Goal: Task Accomplishment & Management: Manage account settings

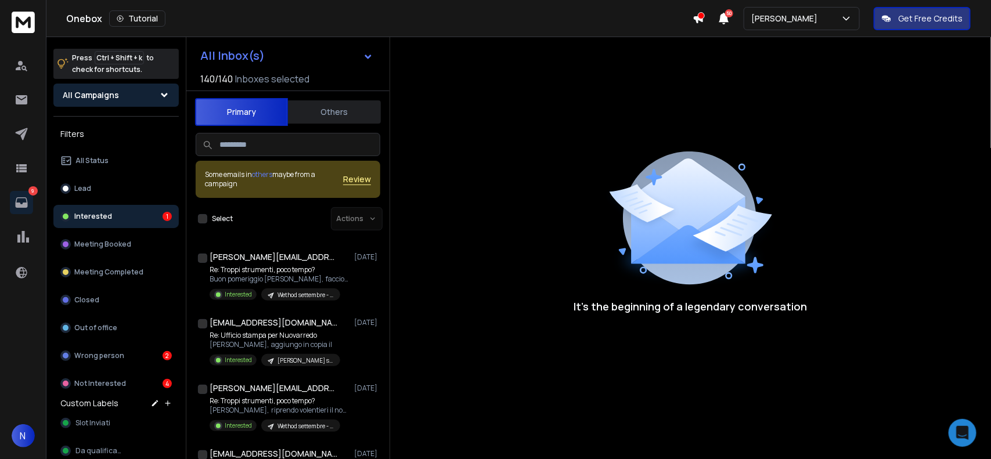
click at [134, 88] on button "All Campaigns" at bounding box center [115, 95] width 125 height 23
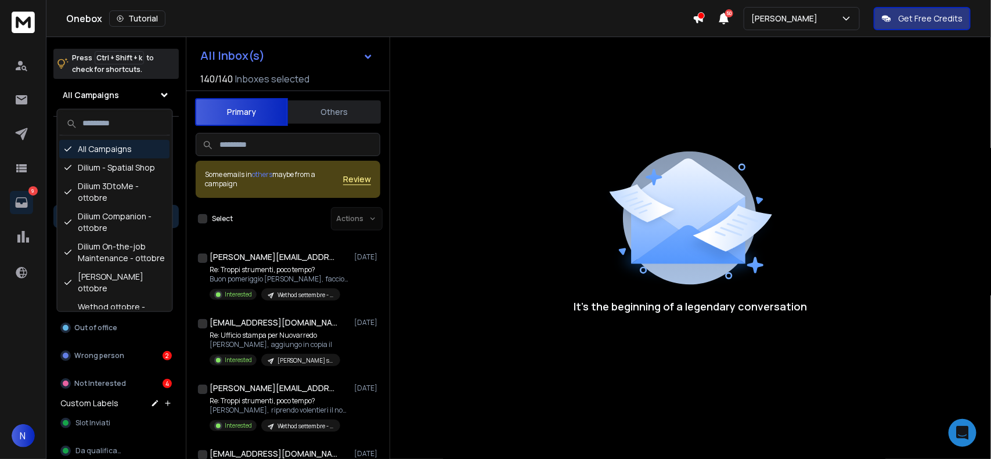
click at [117, 149] on div "All Campaigns" at bounding box center [115, 150] width 110 height 19
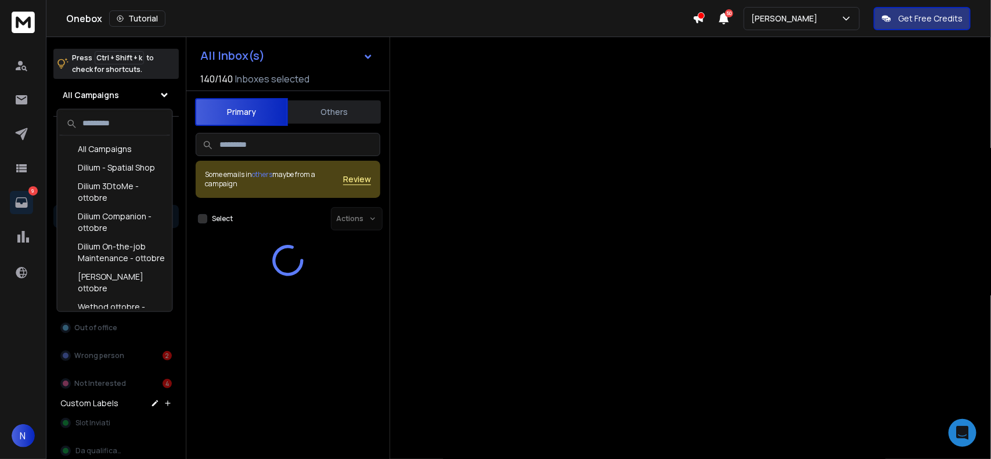
scroll to position [135, 0]
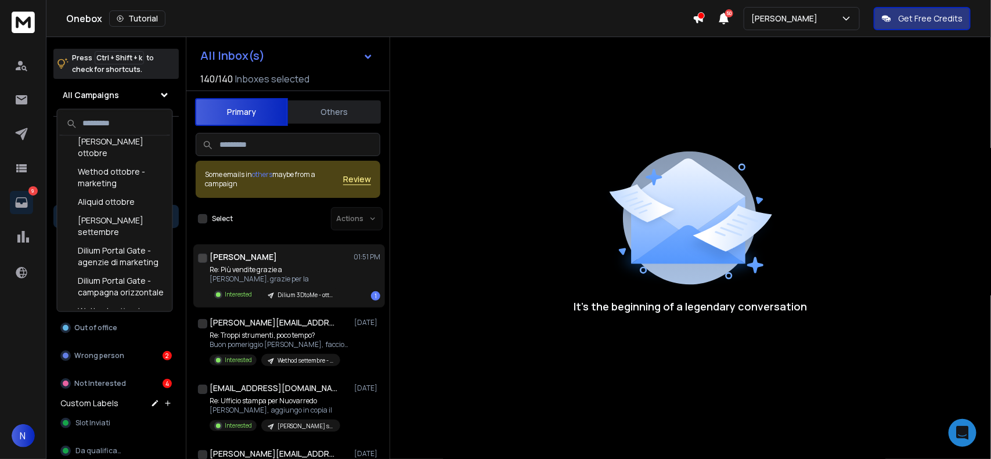
click at [289, 259] on div "Fabio Sisimbro 01:51 PM" at bounding box center [295, 257] width 171 height 12
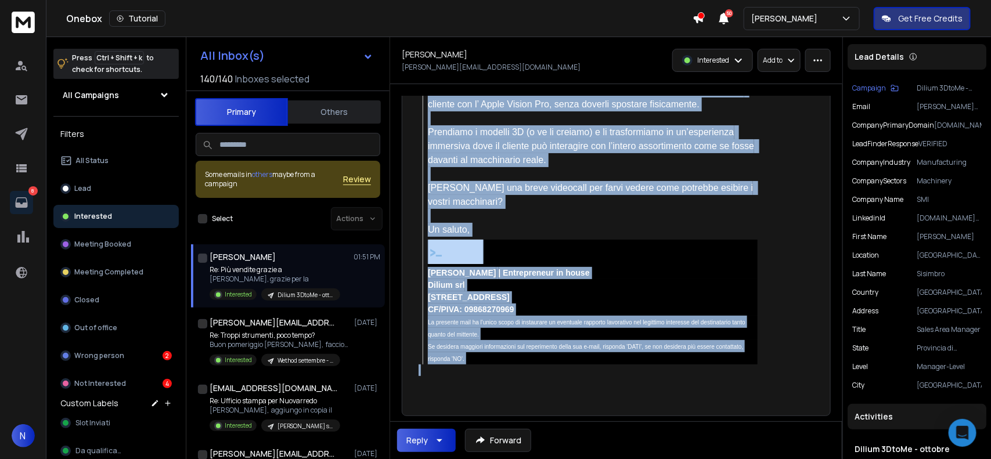
scroll to position [1093, 0]
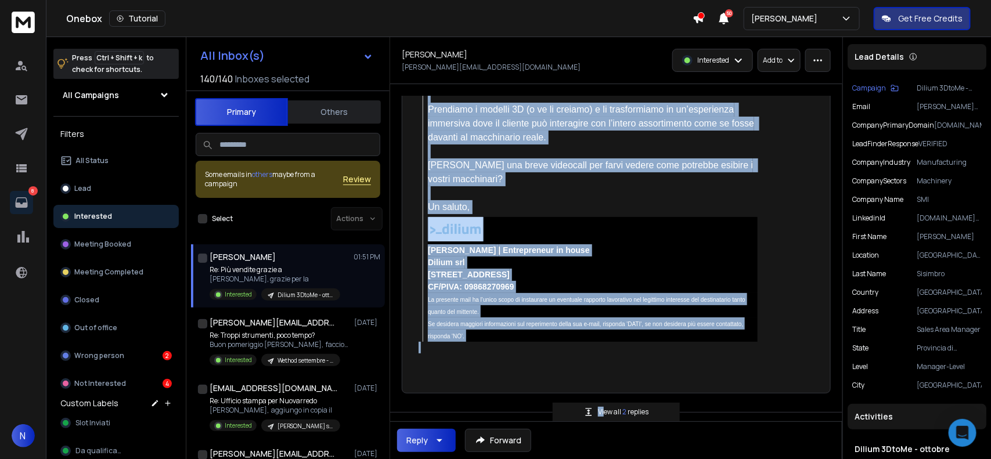
drag, startPoint x: 414, startPoint y: 238, endPoint x: 602, endPoint y: 494, distance: 317.4
click at [602, 459] on html "ReferralStack Unlock AI-powered affiliate growth Lifetime Deals available! Clai…" at bounding box center [495, 229] width 991 height 459
copy div "Buongiorno Giovanna, grazie per la proposta. Coinvolgo i miei collegi del Marke…"
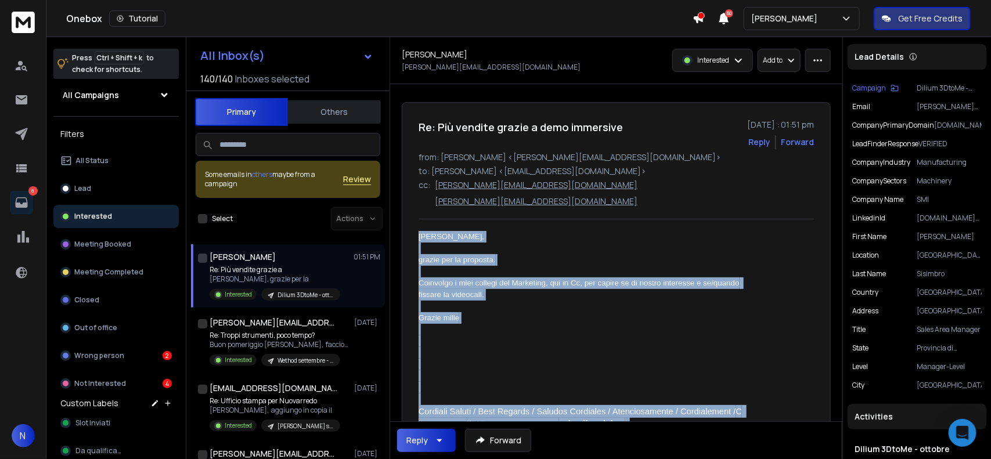
scroll to position [0, 0]
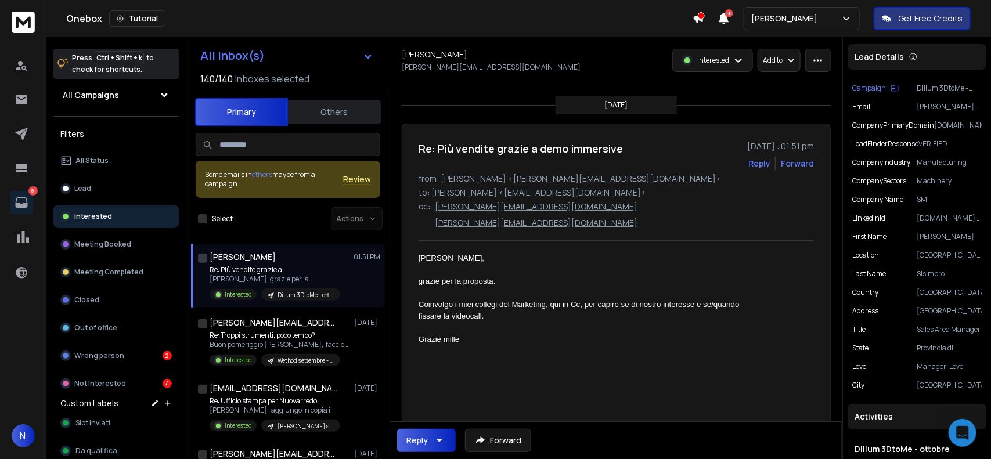
click at [427, 445] on div "Reply" at bounding box center [417, 441] width 21 height 12
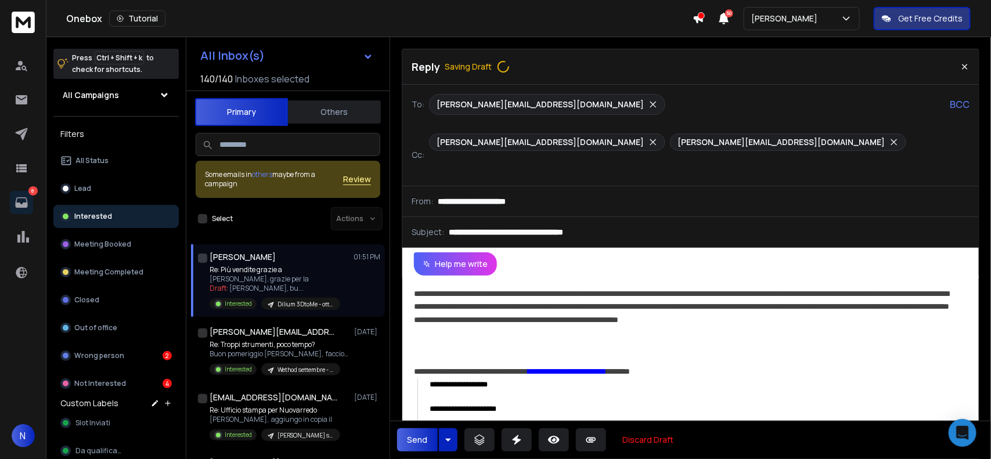
click at [482, 276] on div "**********" at bounding box center [691, 354] width 577 height 156
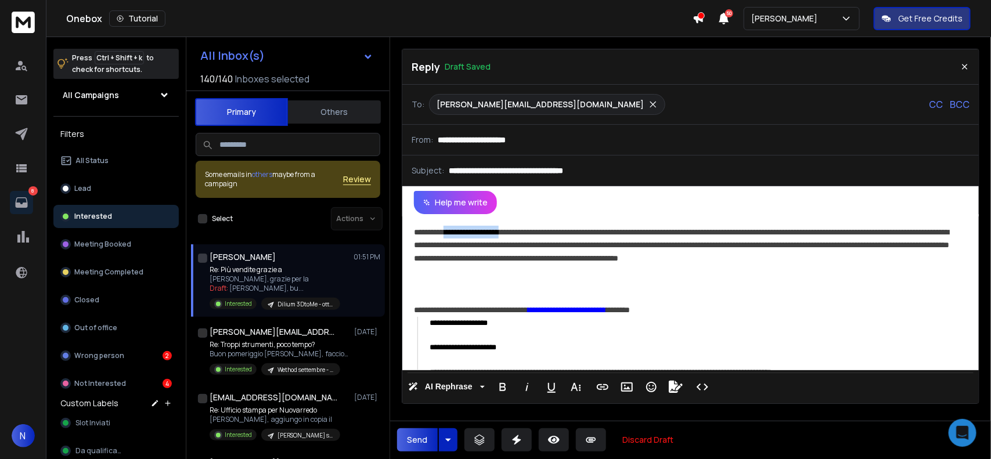
drag, startPoint x: 454, startPoint y: 231, endPoint x: 526, endPoint y: 237, distance: 71.7
click at [526, 237] on div "**********" at bounding box center [684, 245] width 540 height 39
click at [501, 231] on div "**********" at bounding box center [684, 245] width 540 height 39
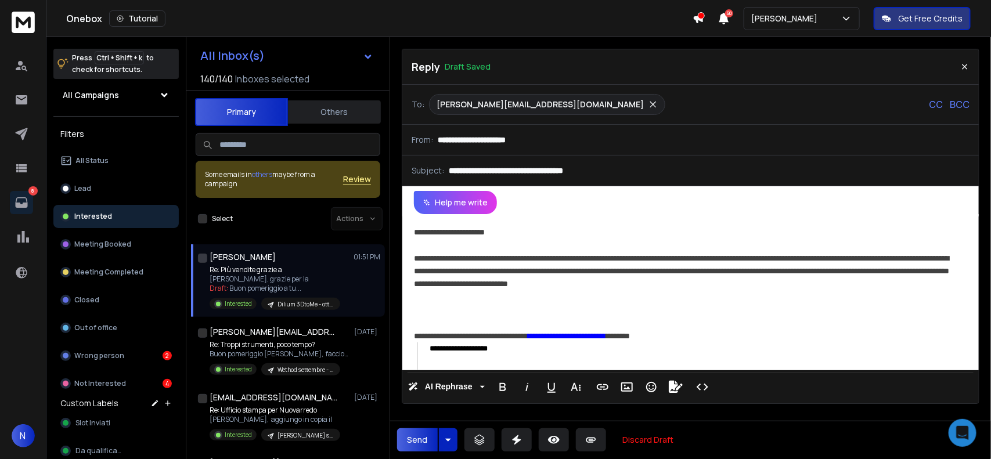
click at [633, 258] on div "**********" at bounding box center [684, 271] width 540 height 39
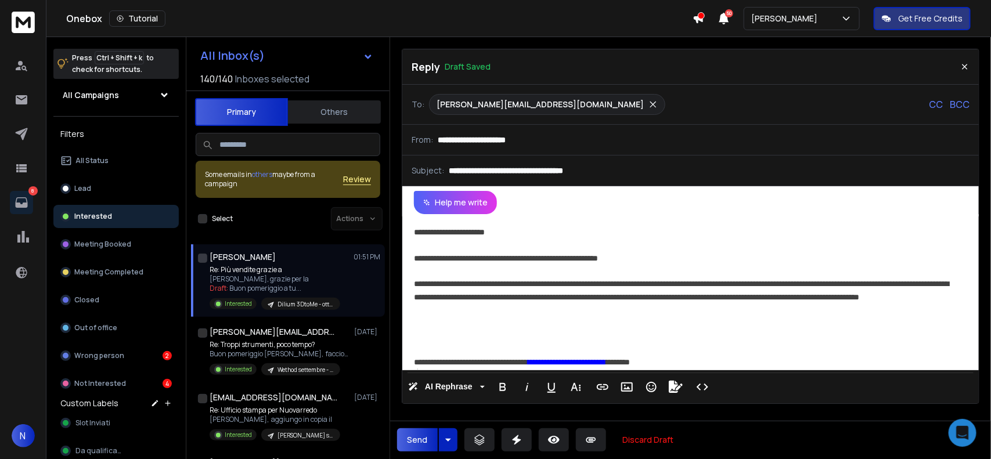
click at [742, 283] on div "**********" at bounding box center [684, 297] width 540 height 39
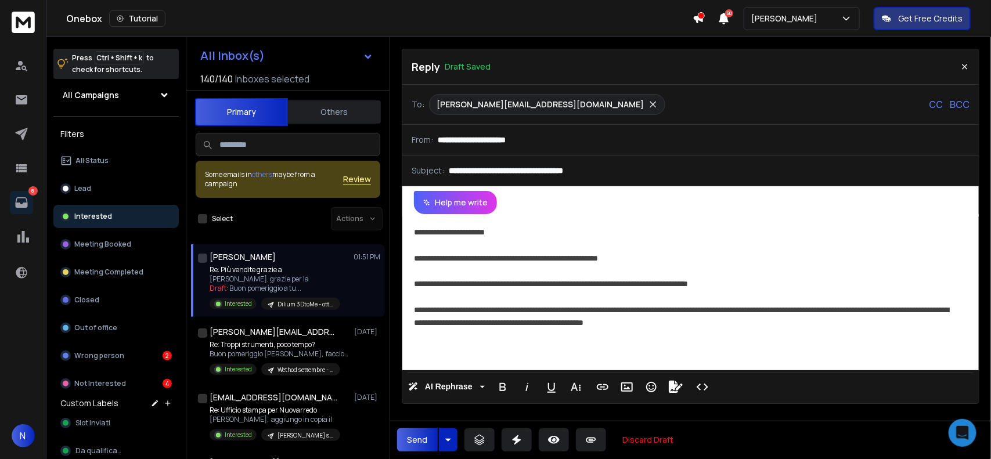
click at [642, 323] on div "**********" at bounding box center [684, 317] width 540 height 26
click at [637, 324] on div "**********" at bounding box center [684, 317] width 540 height 26
click at [491, 347] on div "**********" at bounding box center [684, 349] width 540 height 13
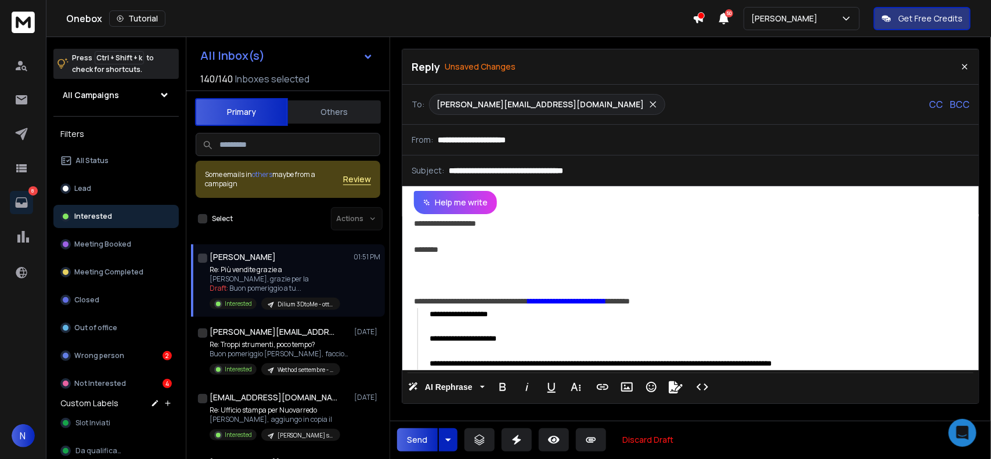
scroll to position [126, 0]
click at [441, 274] on div at bounding box center [689, 275] width 551 height 13
click at [672, 387] on icon "button" at bounding box center [676, 387] width 14 height 12
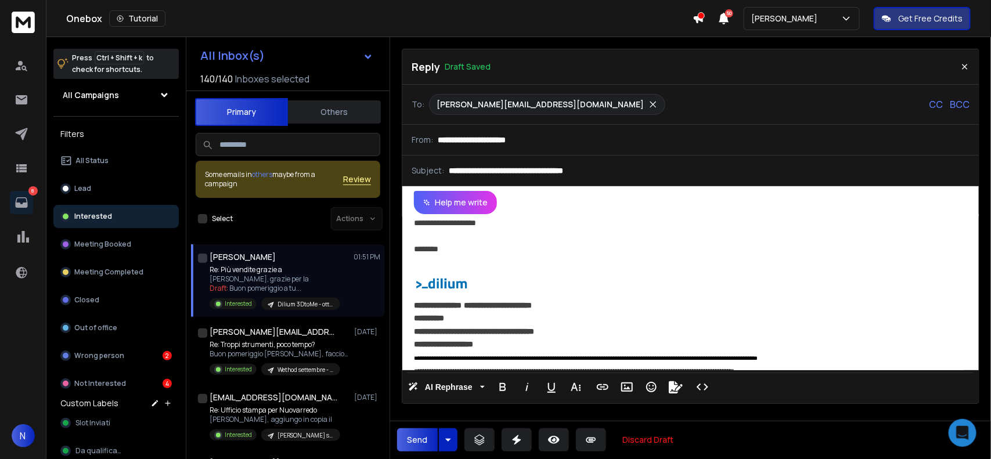
click at [422, 434] on button "Send" at bounding box center [417, 440] width 41 height 23
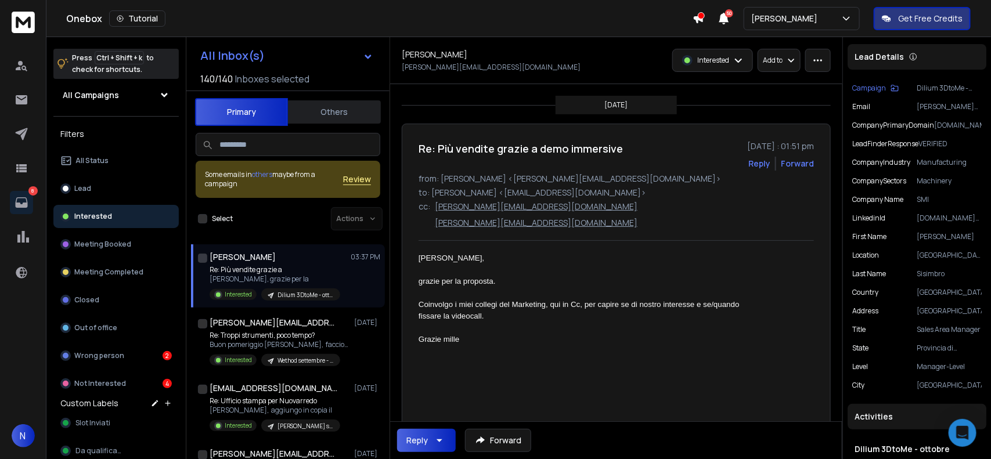
click at [704, 62] on p "Interested" at bounding box center [714, 60] width 32 height 9
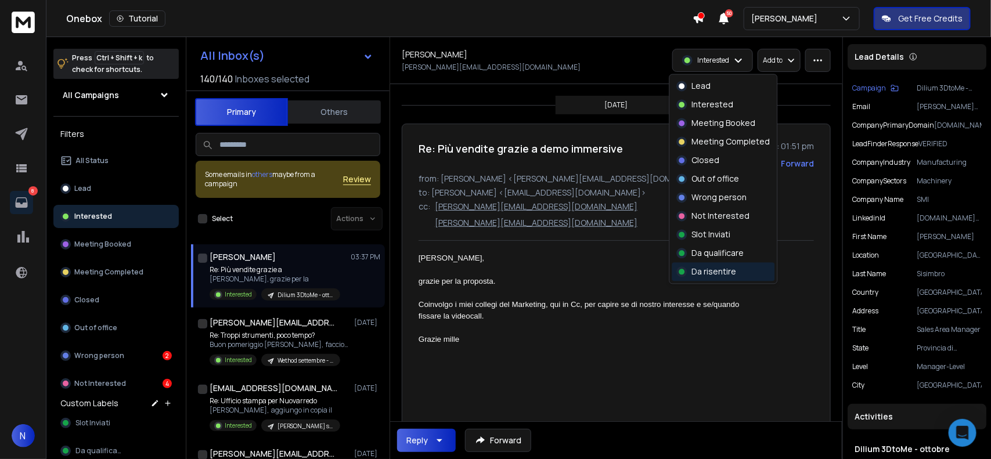
click at [721, 263] on div "Da risentire" at bounding box center [724, 272] width 103 height 19
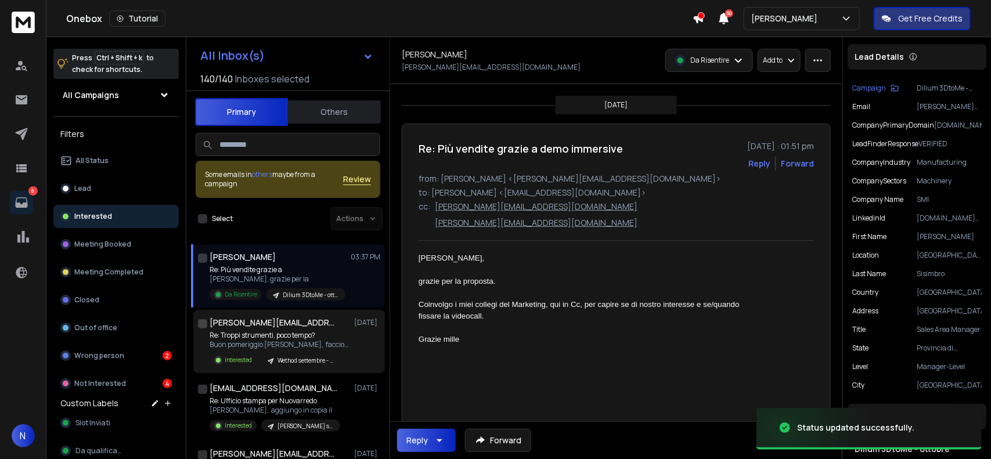
click at [306, 319] on div "l.pellegrini@toyou.it 13 Oct" at bounding box center [295, 323] width 171 height 12
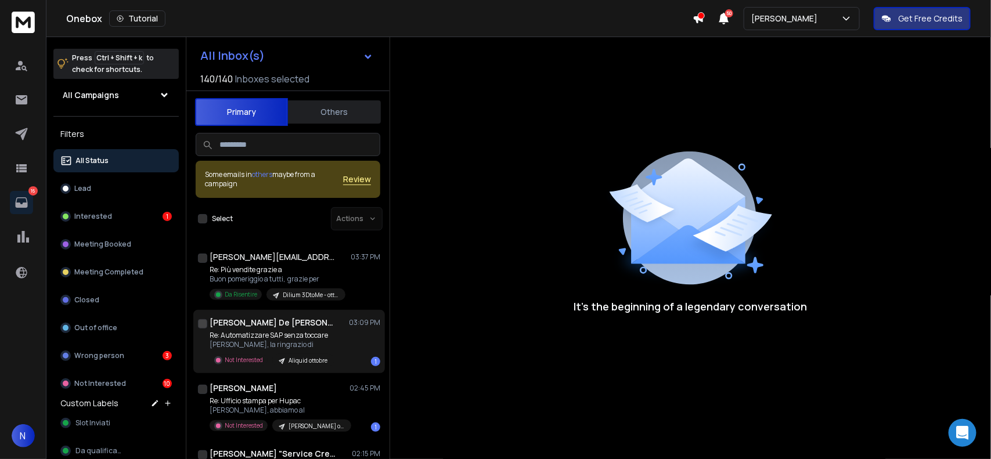
click at [317, 346] on p "Buongiorno Matteo, la ringrazio di" at bounding box center [272, 344] width 125 height 9
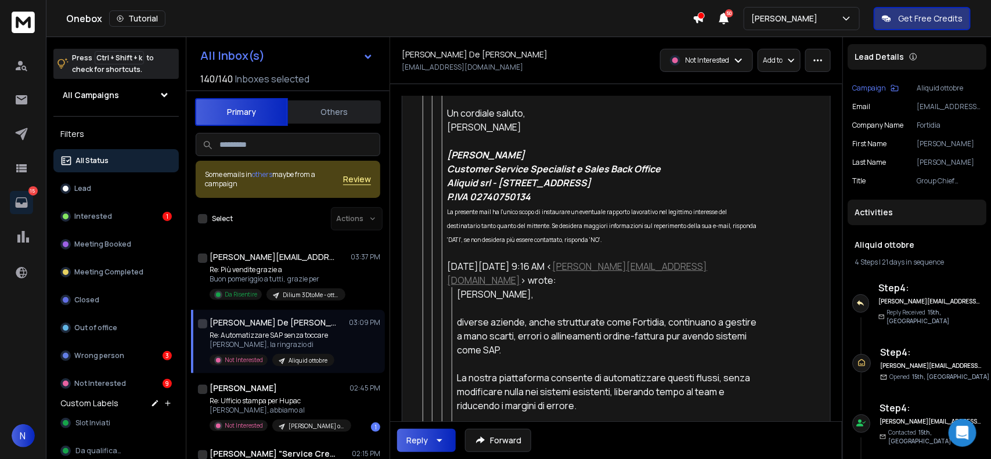
scroll to position [1331, 0]
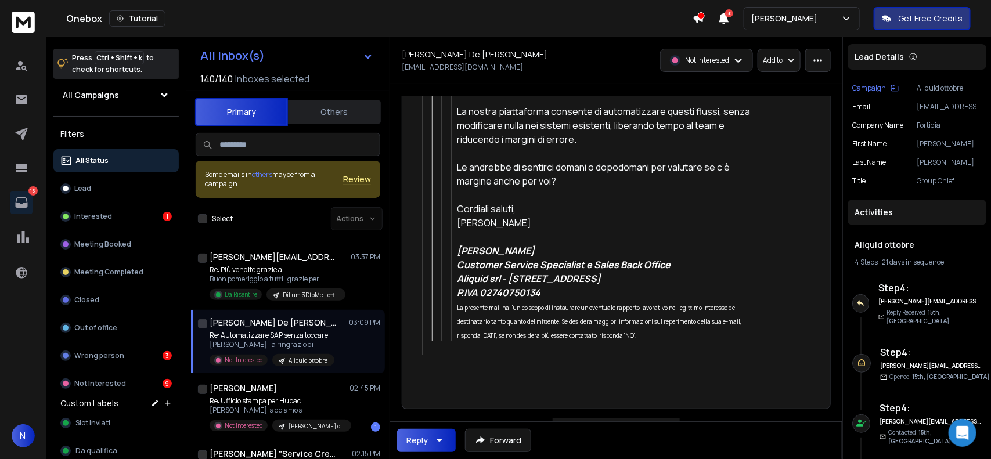
click at [616, 423] on p "View all 4 replies" at bounding box center [623, 427] width 51 height 9
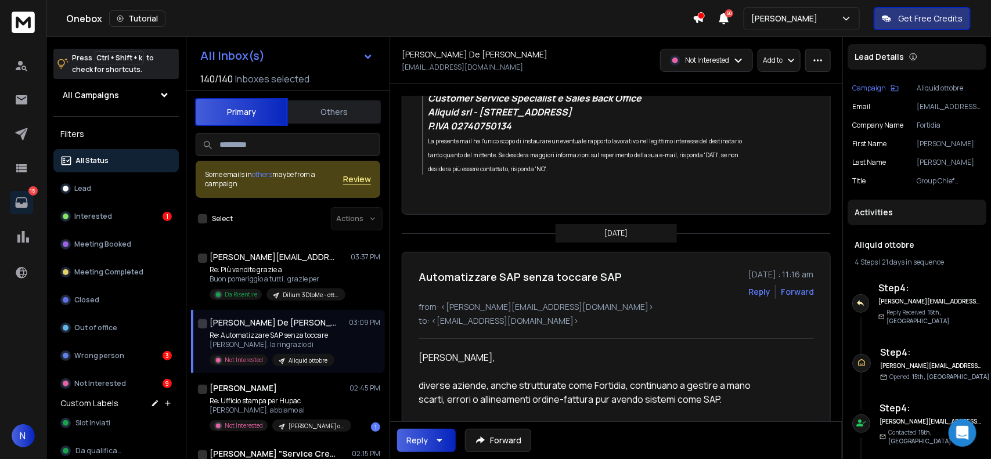
scroll to position [5101, 0]
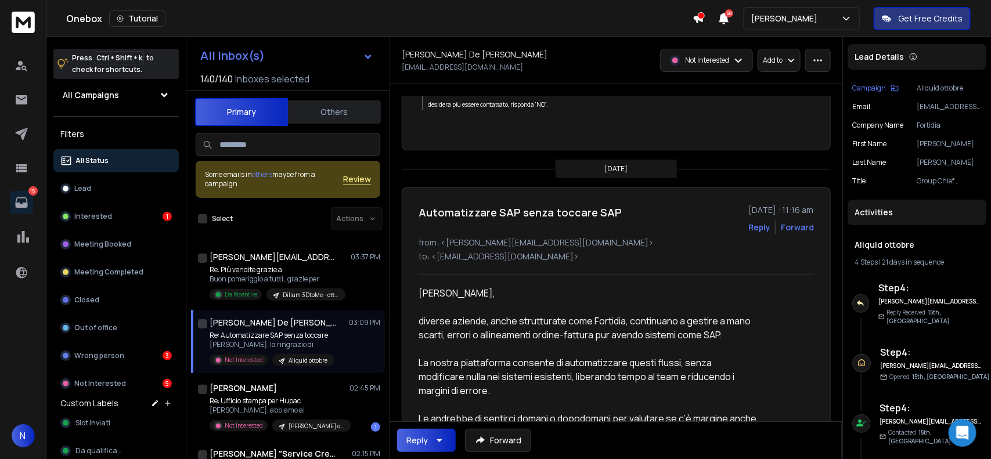
click at [628, 356] on div "La nostra piattaforma consente di automatizzare questi flussi, senza modificare…" at bounding box center [588, 377] width 339 height 42
click at [627, 356] on div "La nostra piattaforma consente di automatizzare questi flussi, senza modificare…" at bounding box center [588, 377] width 339 height 42
click at [552, 356] on div "La nostra piattaforma consente di automatizzare questi flussi, senza modificare…" at bounding box center [588, 377] width 339 height 42
click at [536, 250] on div "Automatizzare SAP senza toccare SAP 24 September 2025 : 11:16 am Reply Forward …" at bounding box center [617, 410] width 396 height 412
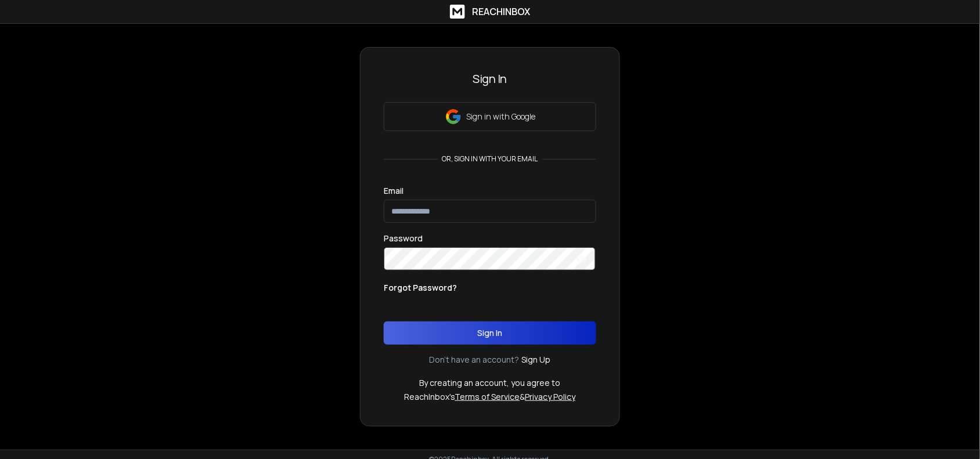
click at [469, 213] on input "email" at bounding box center [490, 211] width 213 height 23
click at [384, 322] on button "Sign In" at bounding box center [490, 333] width 213 height 23
click at [567, 336] on button "Sign In" at bounding box center [490, 333] width 213 height 23
click at [461, 325] on button "Sign In" at bounding box center [490, 333] width 213 height 23
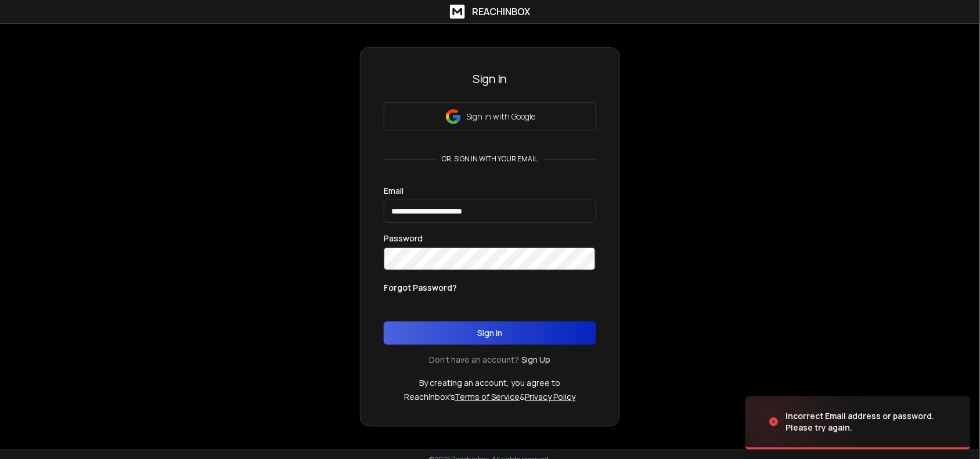
click at [481, 225] on form "**********" at bounding box center [490, 266] width 213 height 158
click at [497, 220] on input "**********" at bounding box center [490, 211] width 213 height 23
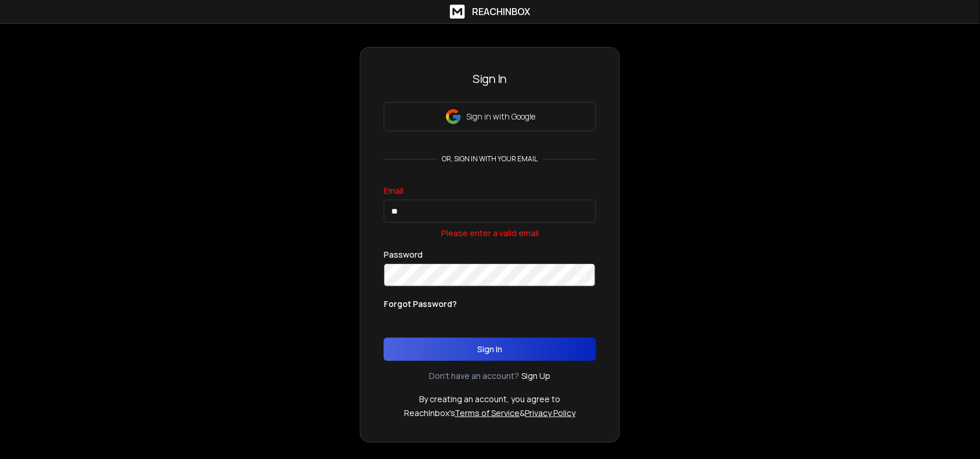
type input "*"
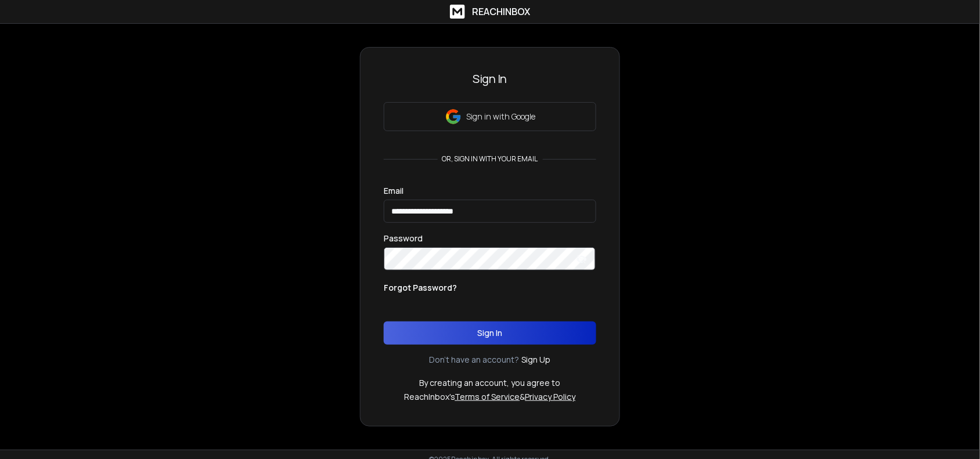
type input "**********"
click at [384, 322] on button "Sign In" at bounding box center [490, 333] width 213 height 23
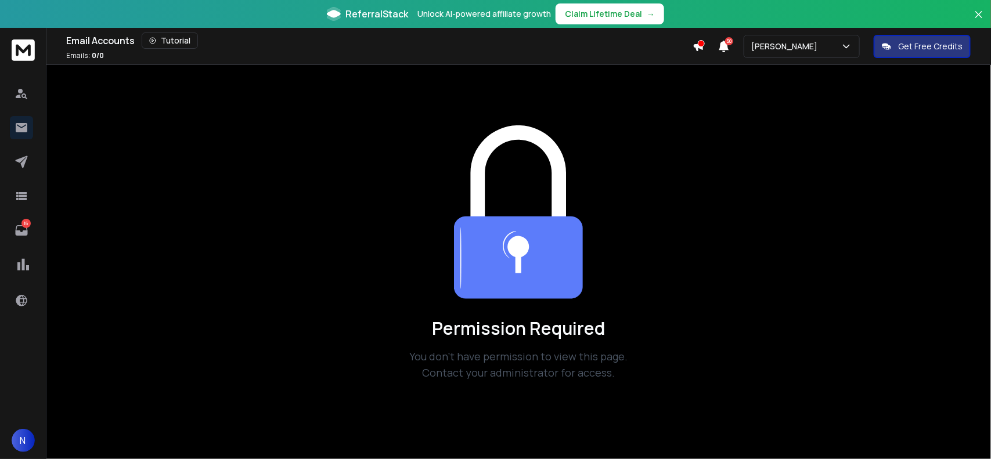
click at [980, 19] on icon "Close banner" at bounding box center [979, 14] width 10 height 10
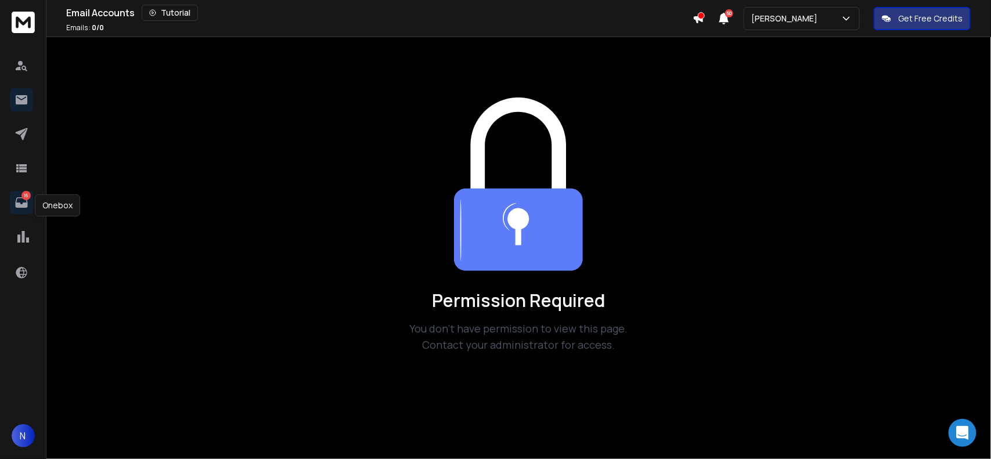
click at [29, 199] on p "16" at bounding box center [25, 195] width 9 height 9
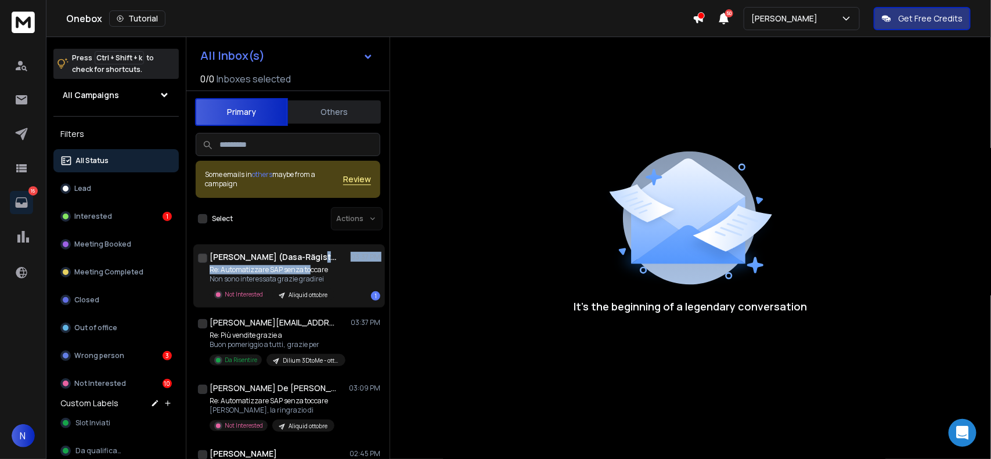
click at [311, 265] on div "[PERSON_NAME] ([PERSON_NAME] S.p.A.) 03:37 PM Re: Automatizzare SAP senza tocca…" at bounding box center [295, 275] width 171 height 49
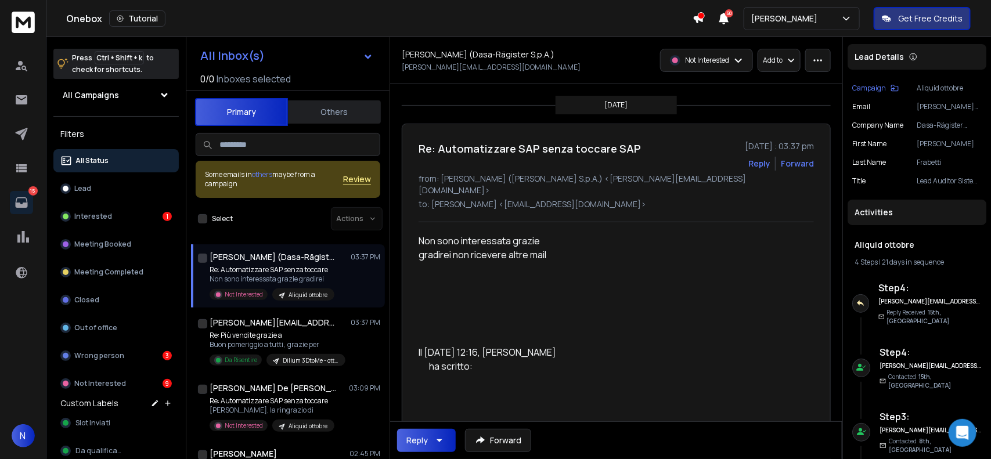
click at [585, 283] on p "Non sono interessata grazie gradirei non ricevere altre mail" at bounding box center [588, 276] width 339 height 84
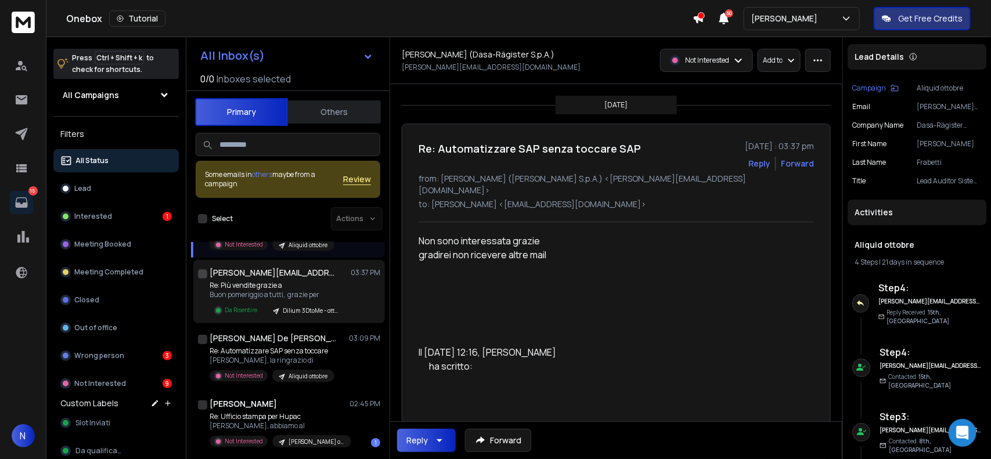
scroll to position [73, 0]
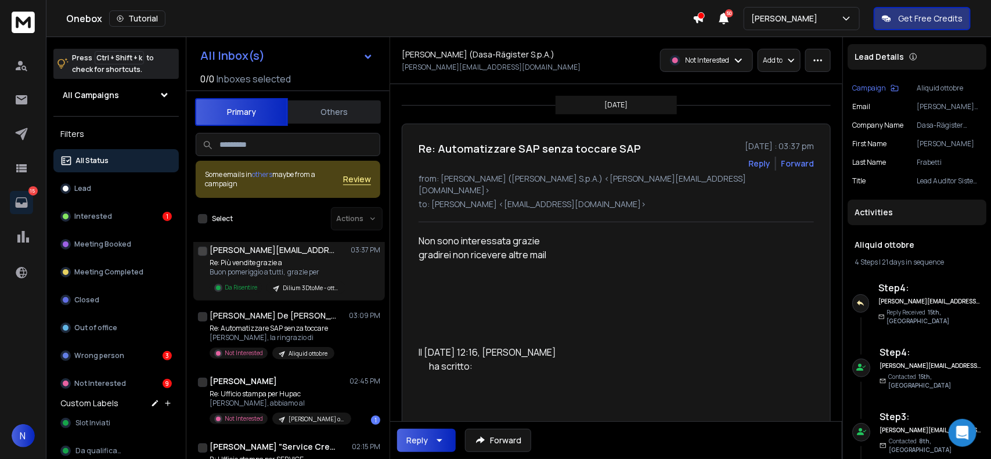
click at [332, 326] on p "Re: Automatizzare SAP senza toccare" at bounding box center [272, 328] width 125 height 9
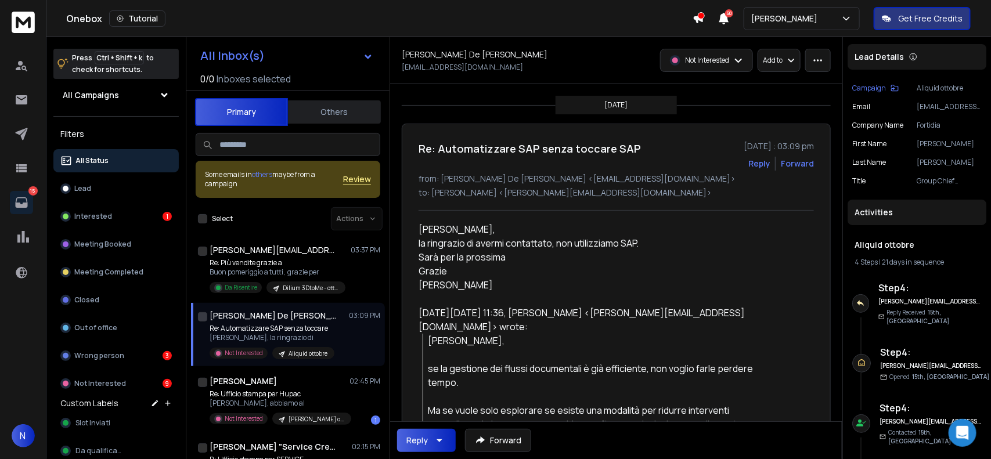
click at [404, 443] on button "Reply" at bounding box center [426, 440] width 59 height 23
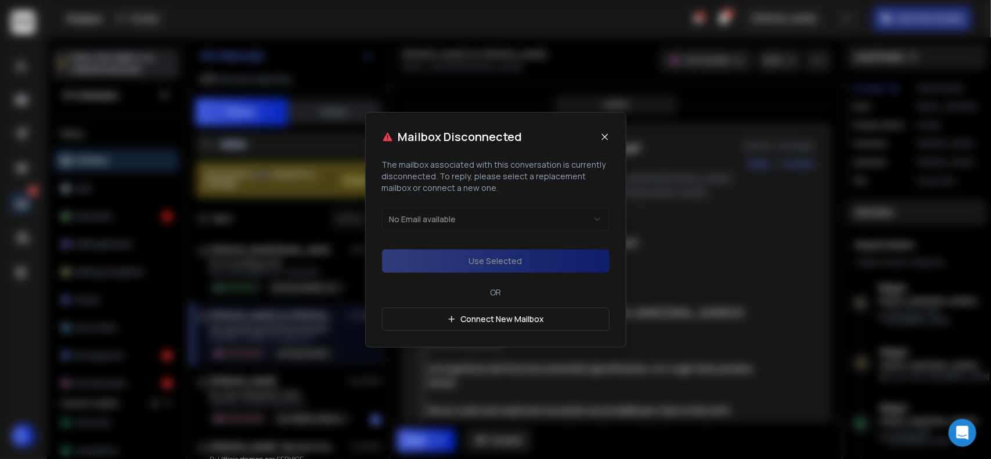
click at [607, 136] on icon at bounding box center [605, 136] width 9 height 9
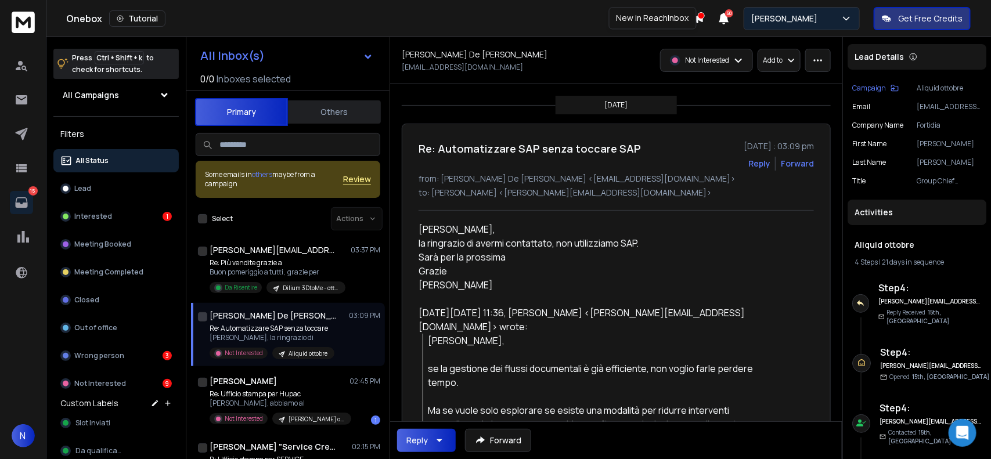
click at [759, 19] on p "[PERSON_NAME]" at bounding box center [787, 19] width 71 height 12
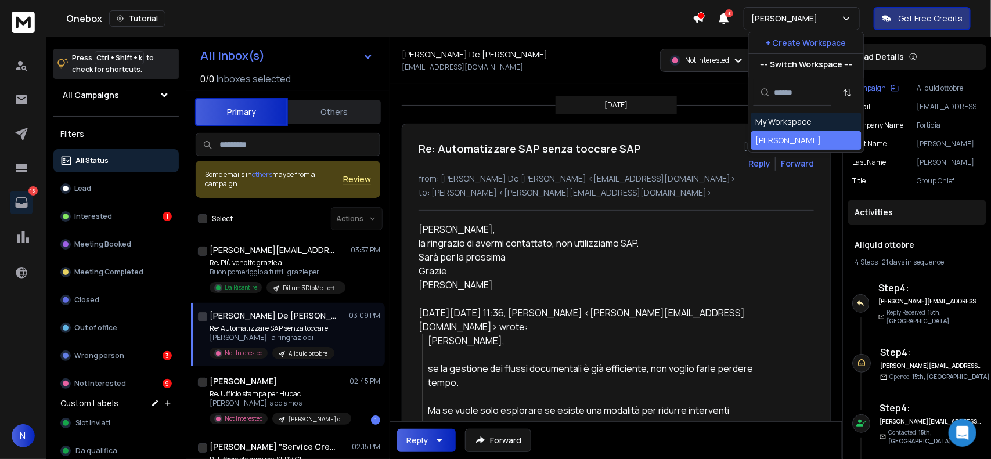
click at [781, 115] on div "My Workspace" at bounding box center [807, 122] width 110 height 19
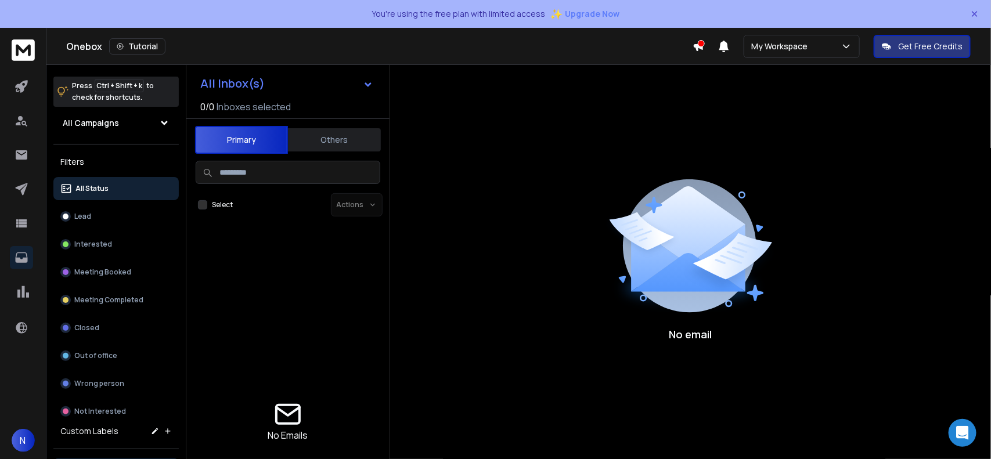
click at [971, 16] on icon "Close notification" at bounding box center [975, 13] width 9 height 9
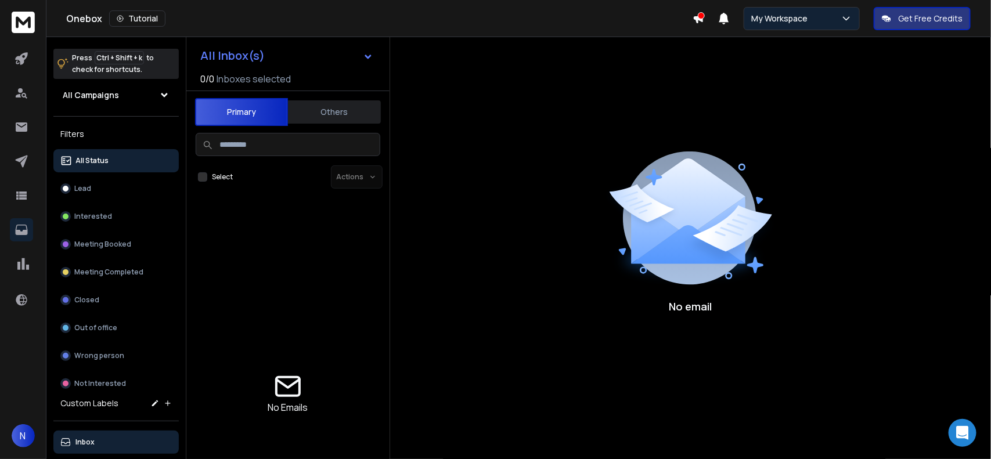
click at [828, 21] on div "My Workspace" at bounding box center [802, 19] width 101 height 12
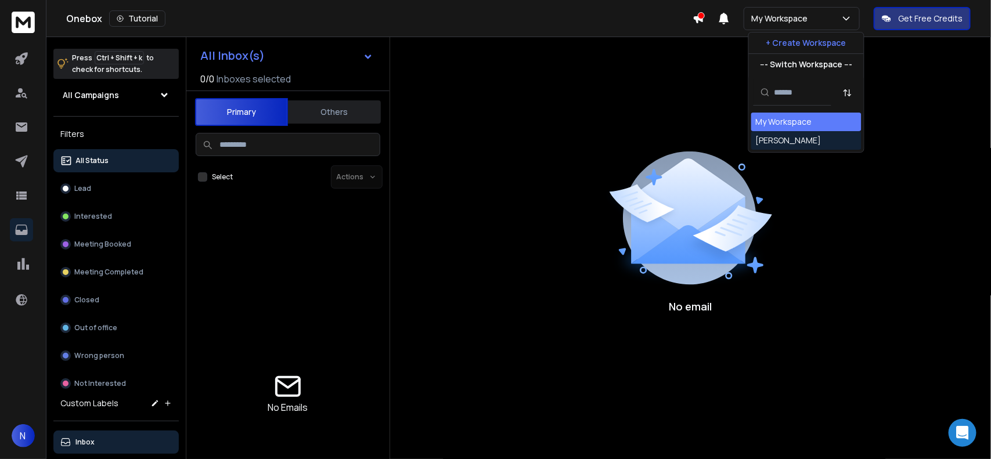
click at [793, 141] on div "[PERSON_NAME]" at bounding box center [789, 141] width 66 height 12
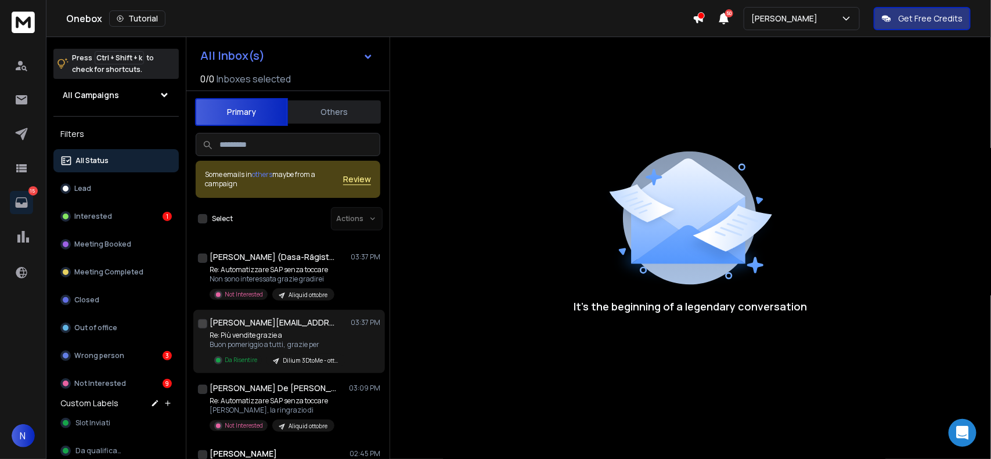
click at [289, 317] on h1 "[PERSON_NAME][EMAIL_ADDRESS][DOMAIN_NAME]" at bounding box center [274, 323] width 128 height 12
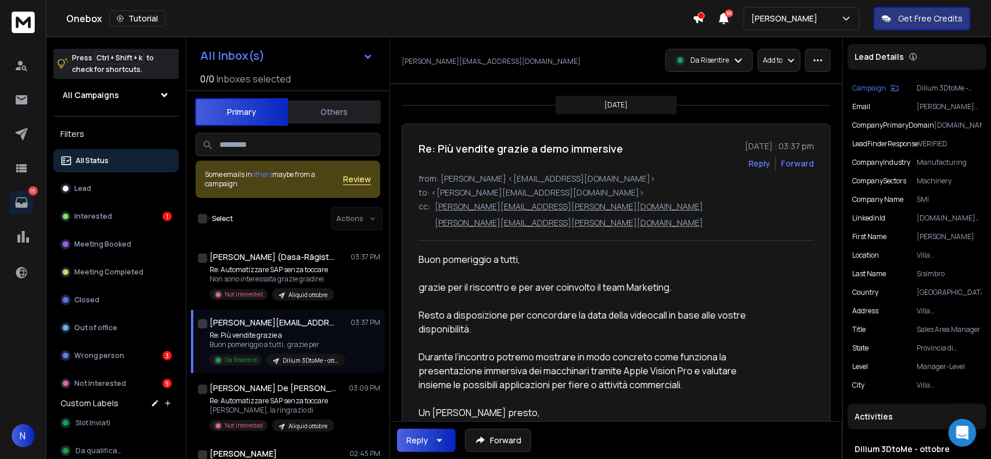
click at [412, 448] on button "Reply" at bounding box center [426, 440] width 59 height 23
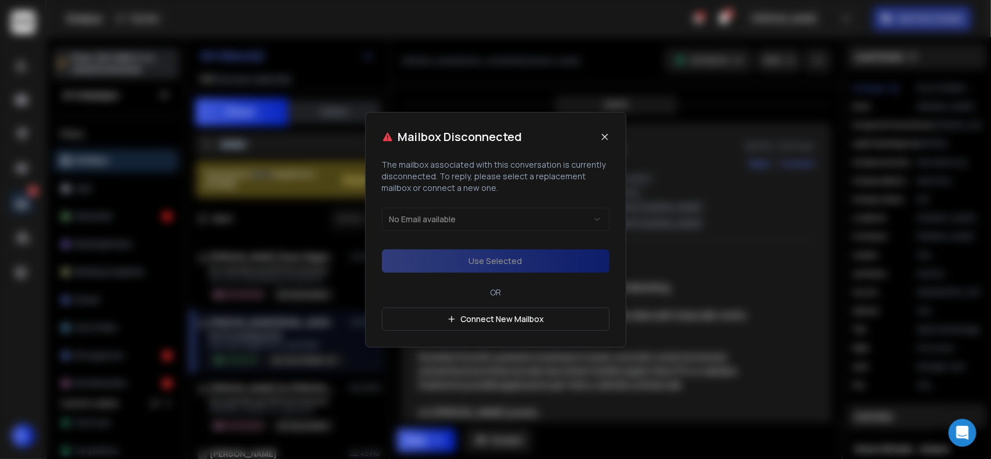
click at [610, 129] on div "Mailbox Disconnected The mailbox associated with this conversation is currently…" at bounding box center [495, 230] width 261 height 236
click at [605, 134] on icon at bounding box center [605, 136] width 9 height 9
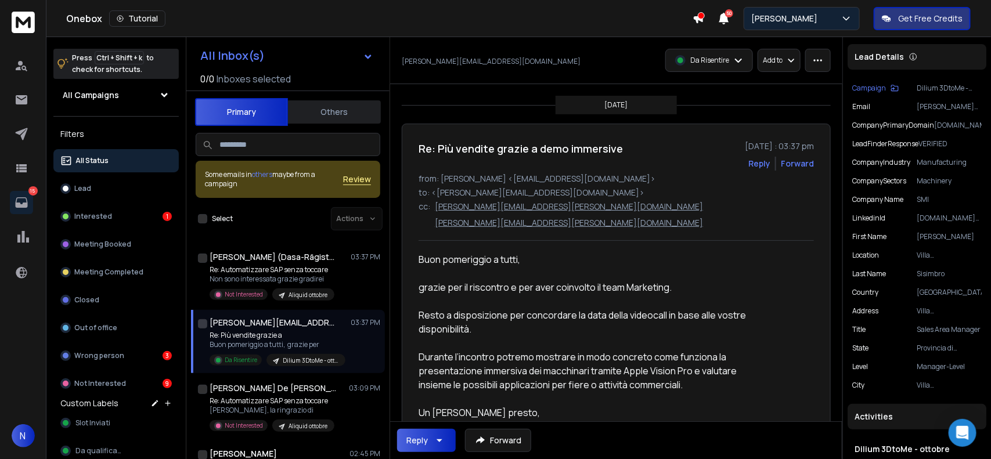
click at [853, 21] on icon "button" at bounding box center [847, 19] width 12 height 12
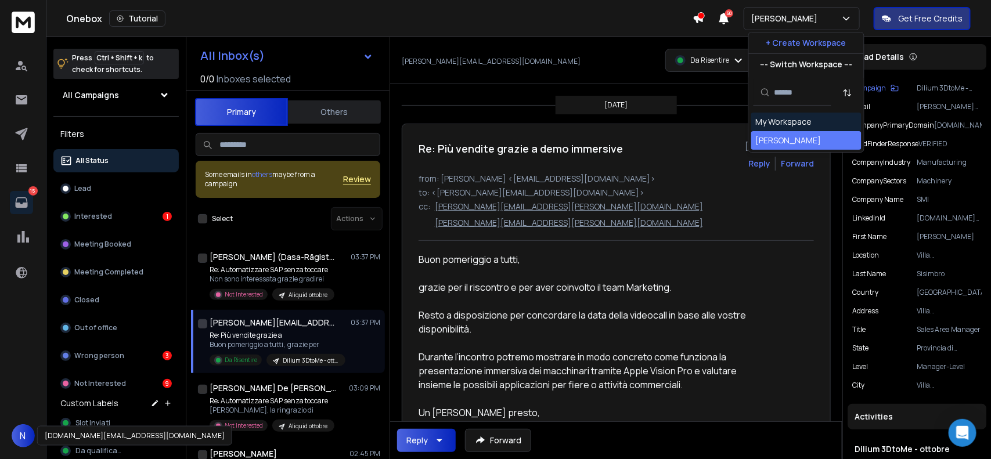
click at [27, 429] on span "N" at bounding box center [23, 436] width 23 height 23
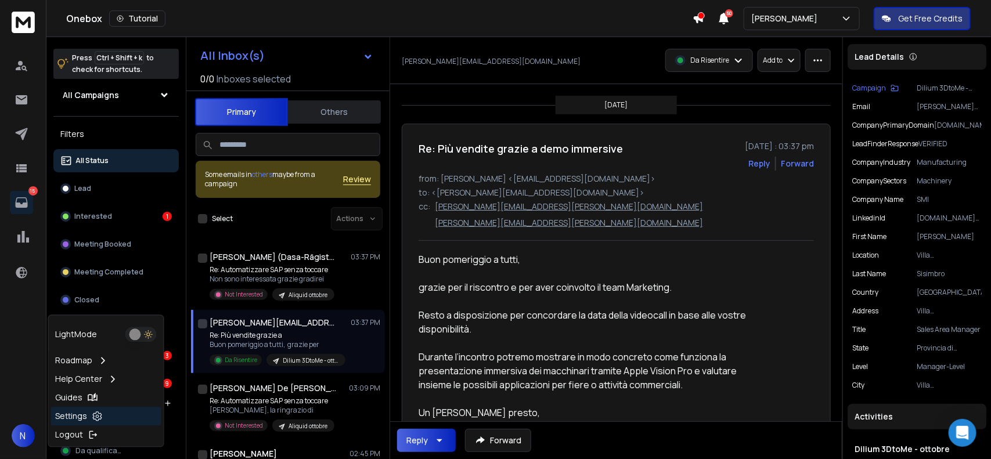
click at [102, 424] on div "Settings" at bounding box center [106, 417] width 110 height 19
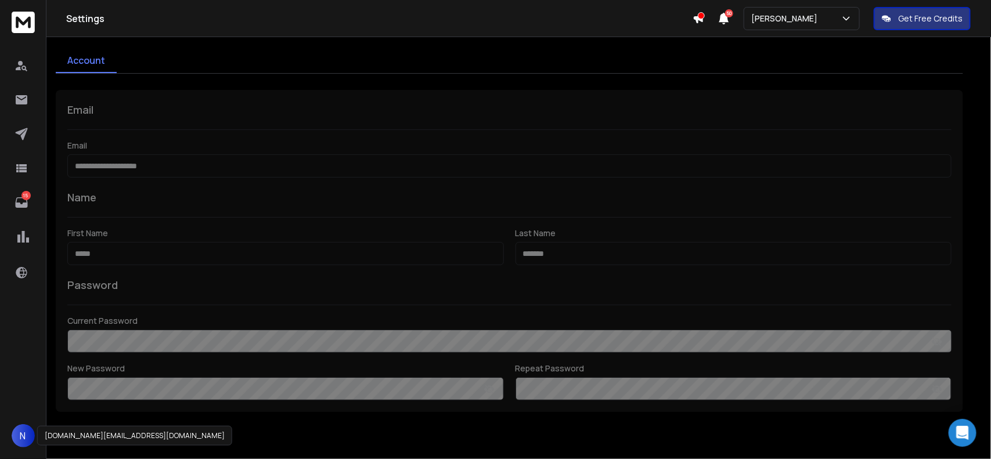
click at [19, 430] on span "N" at bounding box center [23, 436] width 23 height 23
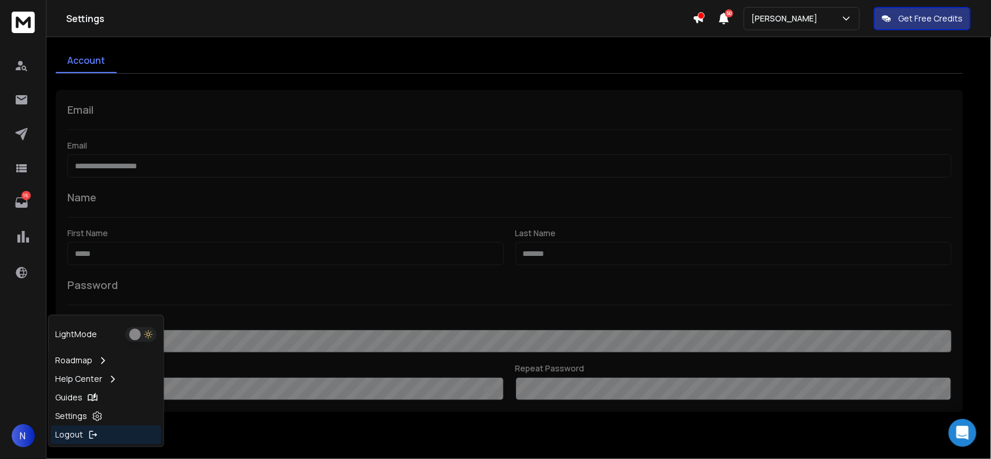
click at [122, 431] on div "Logout" at bounding box center [106, 435] width 110 height 19
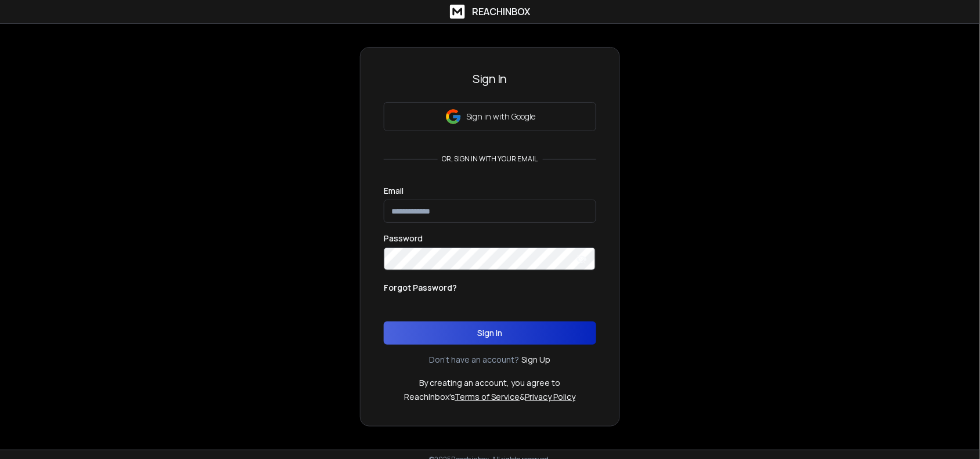
click at [409, 198] on div "Email" at bounding box center [490, 205] width 213 height 36
click at [421, 213] on input "email" at bounding box center [490, 211] width 213 height 23
click at [509, 218] on input "email" at bounding box center [490, 211] width 213 height 23
click at [512, 214] on input "email" at bounding box center [490, 211] width 213 height 23
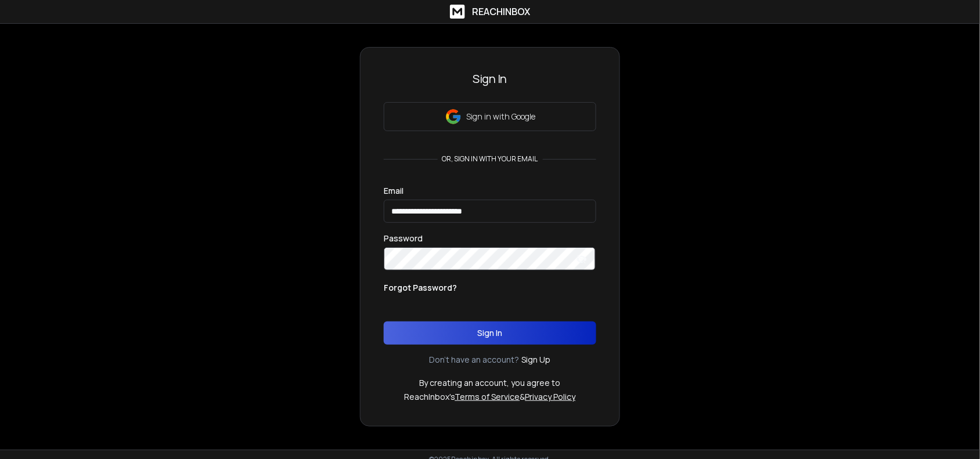
click at [592, 258] on div at bounding box center [585, 259] width 17 height 10
click at [504, 335] on button "Sign In" at bounding box center [490, 333] width 213 height 23
click at [384, 322] on button "Sign In" at bounding box center [490, 333] width 213 height 23
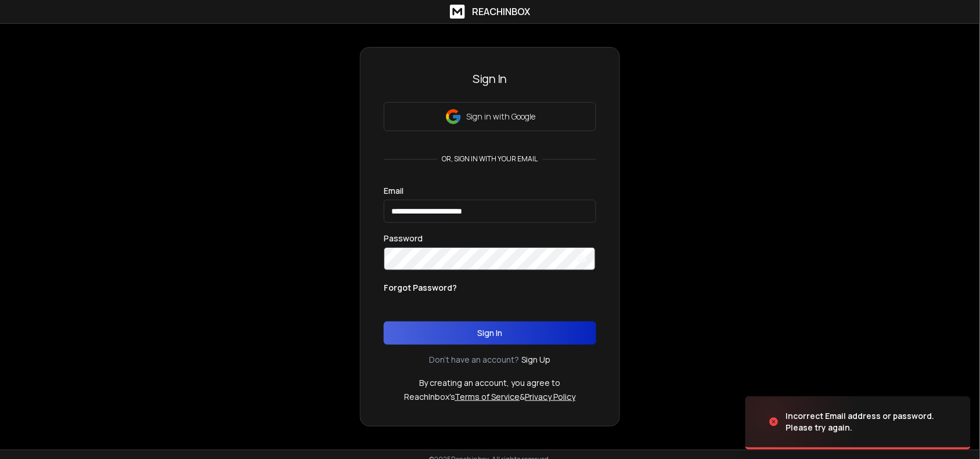
click at [384, 322] on button "Sign In" at bounding box center [490, 333] width 213 height 23
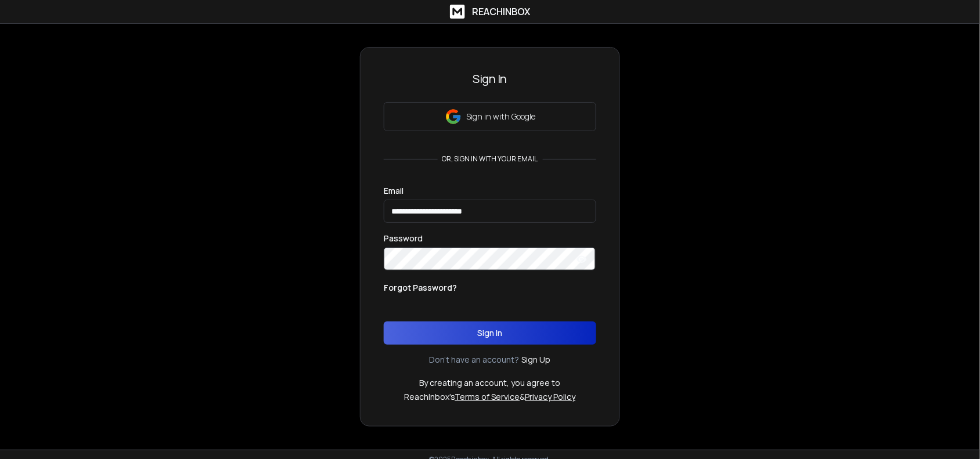
click at [516, 217] on input "**********" at bounding box center [490, 211] width 213 height 23
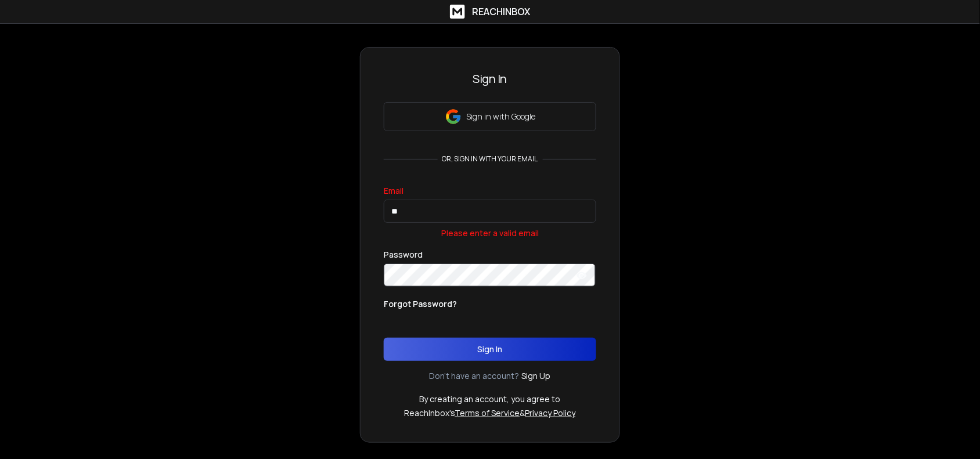
type input "*"
click at [516, 217] on input "email" at bounding box center [490, 211] width 213 height 23
type input "**********"
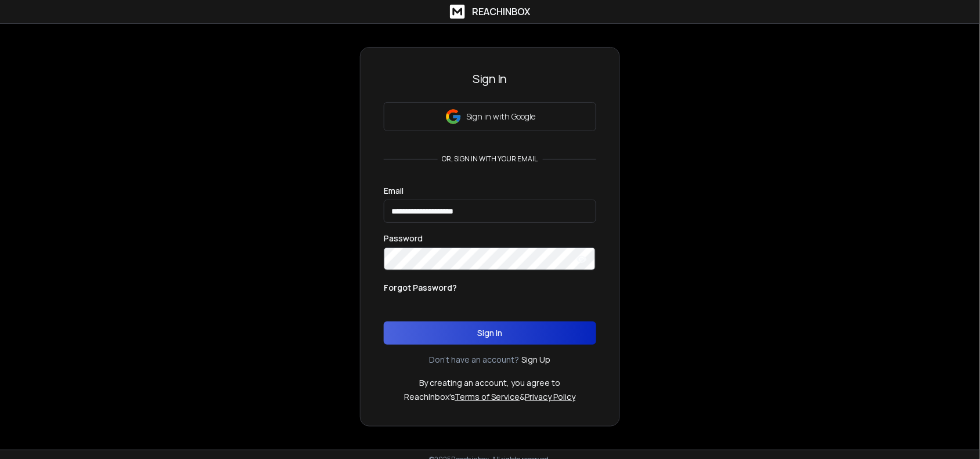
click at [503, 347] on div "**********" at bounding box center [490, 252] width 213 height 301
click at [503, 343] on button "Sign In" at bounding box center [490, 333] width 213 height 23
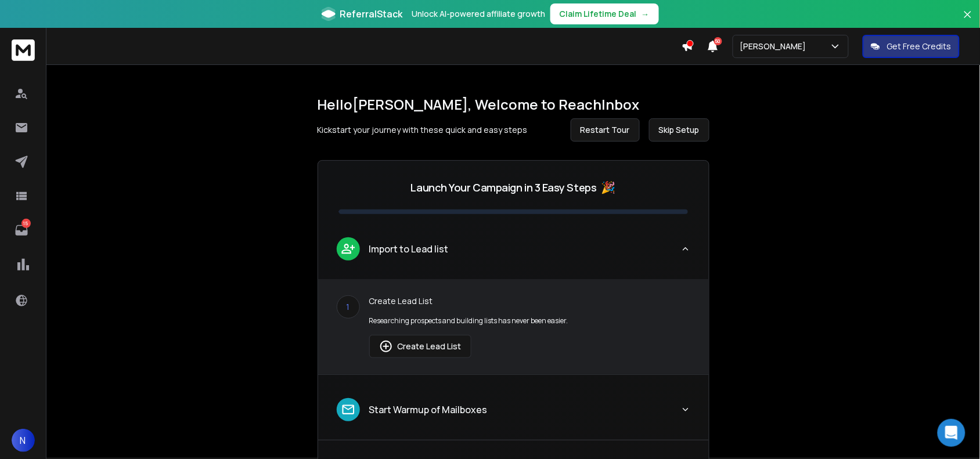
click at [968, 20] on button "Close banner" at bounding box center [968, 21] width 15 height 28
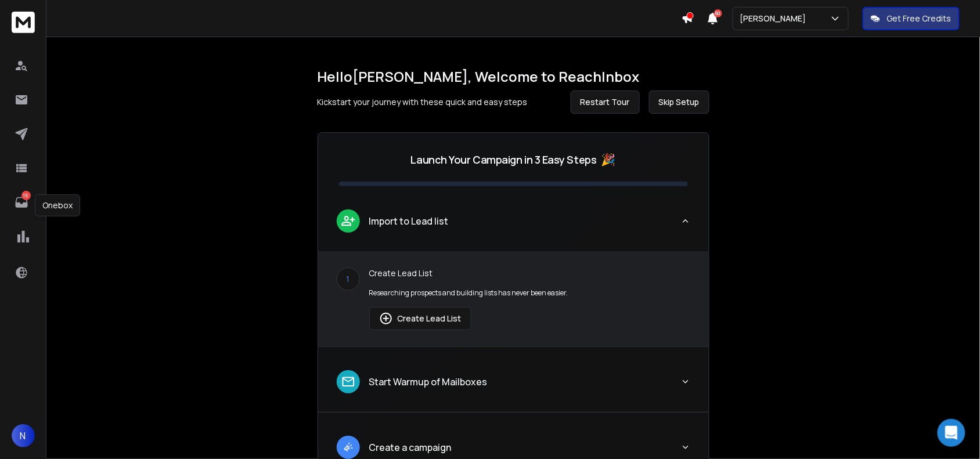
click at [0, 193] on div "15 N" at bounding box center [23, 229] width 46 height 459
click at [10, 196] on link "15" at bounding box center [21, 202] width 23 height 23
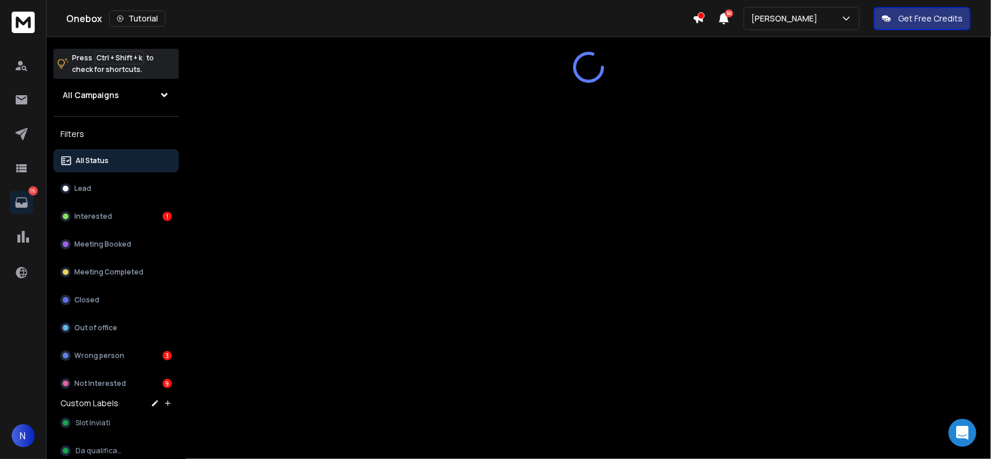
drag, startPoint x: 945, startPoint y: 2, endPoint x: 634, endPoint y: 171, distance: 354.0
click at [634, 171] on div "Press Ctrl + Shift + k to check for shortcuts. All Campaigns All Campaigns Filt…" at bounding box center [518, 266] width 945 height 459
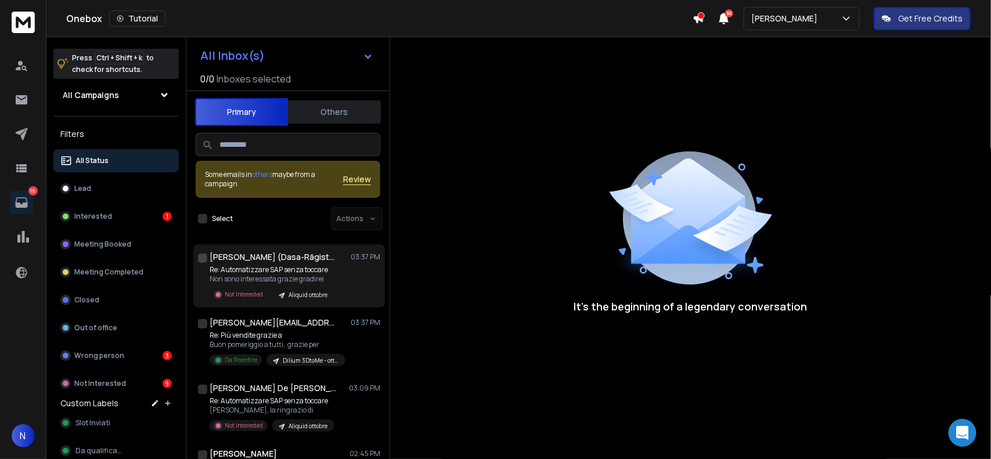
click at [217, 275] on p "Non sono interessata grazie gradirei" at bounding box center [272, 279] width 125 height 9
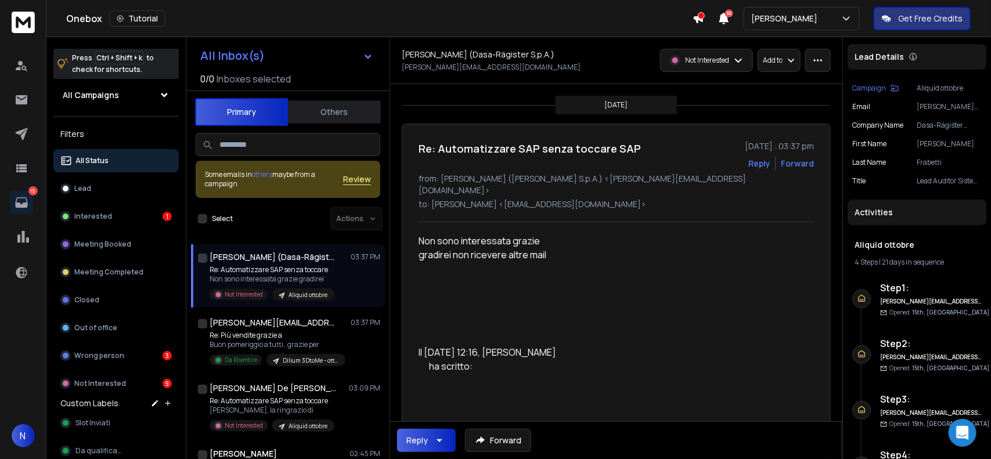
click at [416, 440] on div "Reply" at bounding box center [417, 441] width 21 height 12
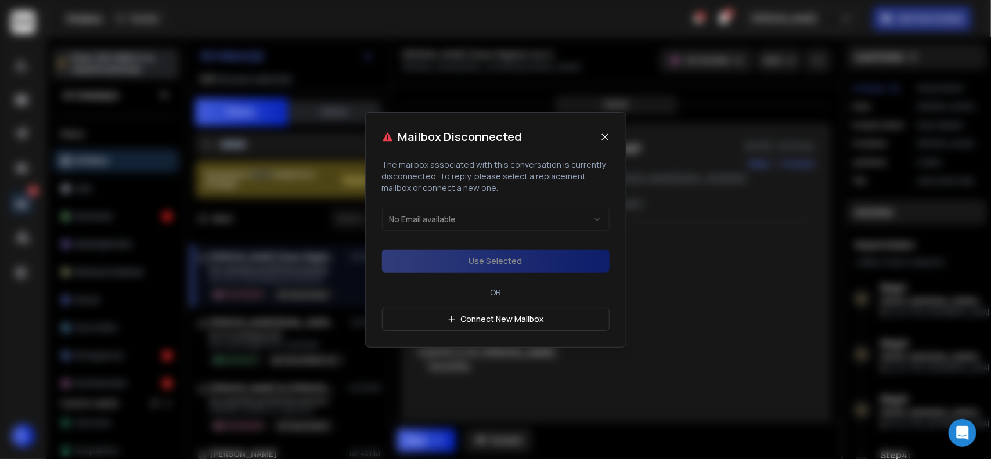
click at [601, 132] on icon at bounding box center [605, 136] width 9 height 9
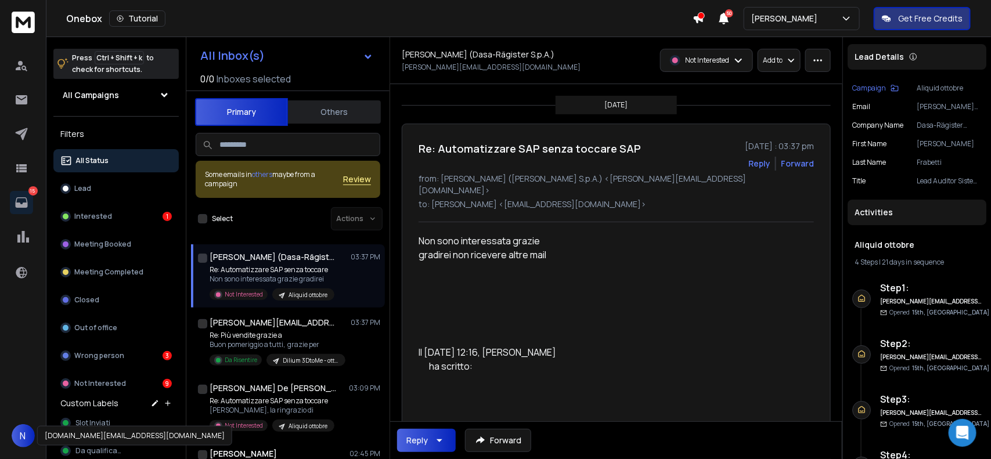
click at [29, 433] on span "N" at bounding box center [23, 436] width 23 height 23
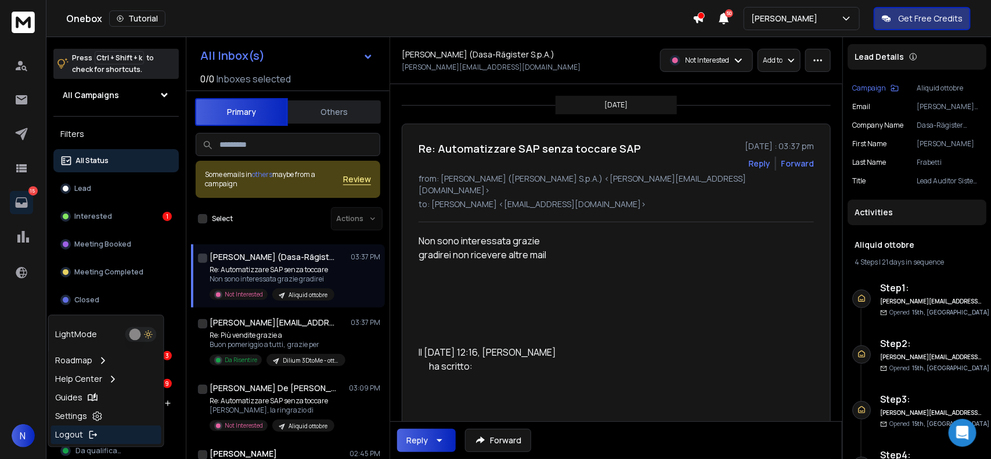
click at [88, 437] on icon at bounding box center [93, 435] width 10 height 10
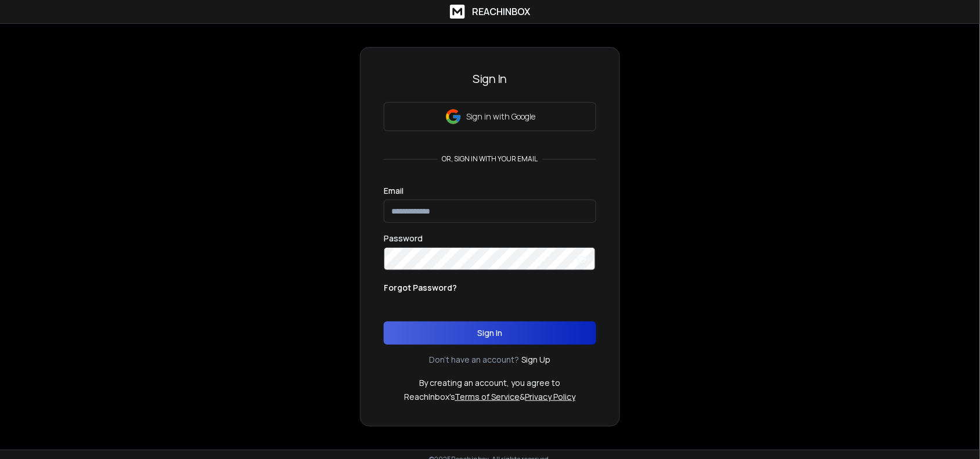
click at [488, 215] on input "email" at bounding box center [490, 211] width 213 height 23
type input "**********"
click at [591, 257] on div at bounding box center [585, 259] width 17 height 10
click at [540, 336] on button "Sign In" at bounding box center [490, 333] width 213 height 23
click at [394, 211] on input "**********" at bounding box center [490, 211] width 213 height 23
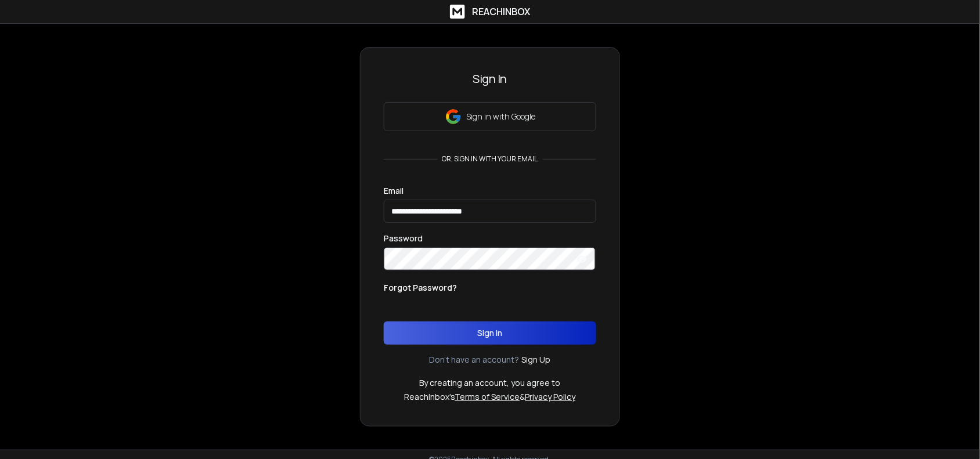
click at [384, 322] on button "Sign In" at bounding box center [490, 333] width 213 height 23
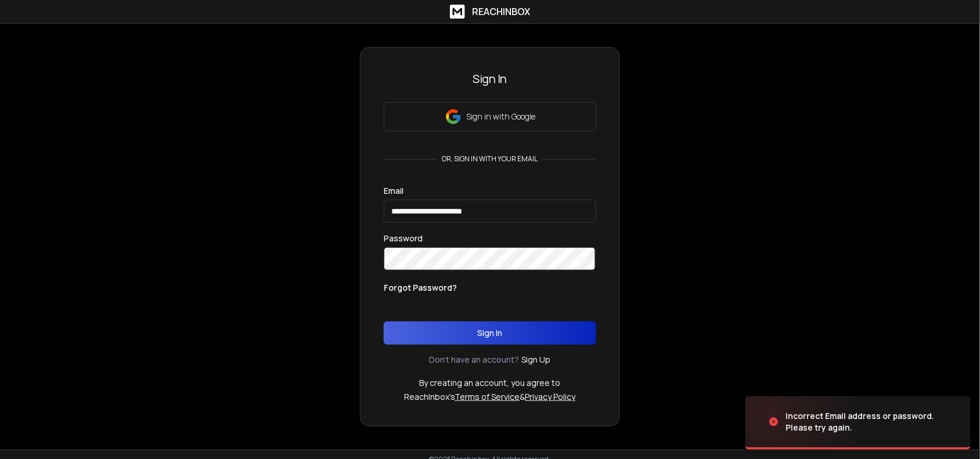
click at [696, 343] on div "**********" at bounding box center [490, 237] width 980 height 380
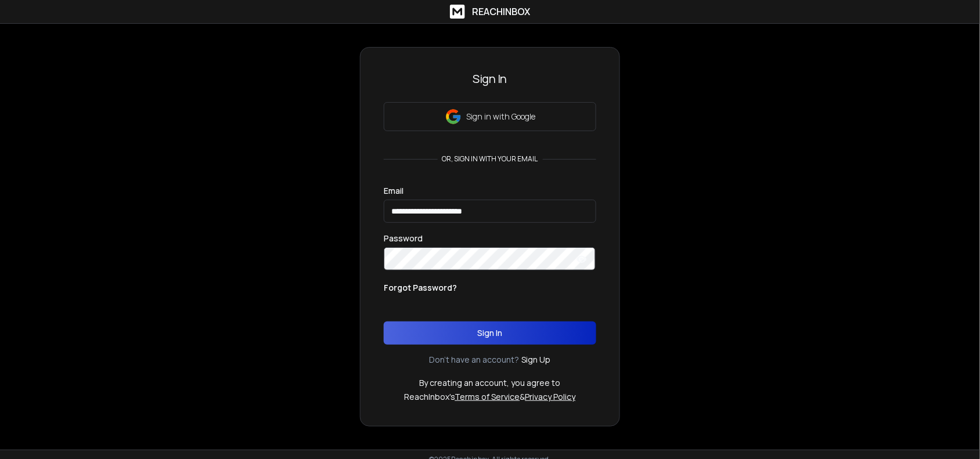
click at [451, 273] on form "**********" at bounding box center [490, 266] width 213 height 158
click at [584, 257] on icon at bounding box center [582, 259] width 10 height 7
click at [587, 256] on div at bounding box center [585, 259] width 17 height 10
